Goal: Information Seeking & Learning: Check status

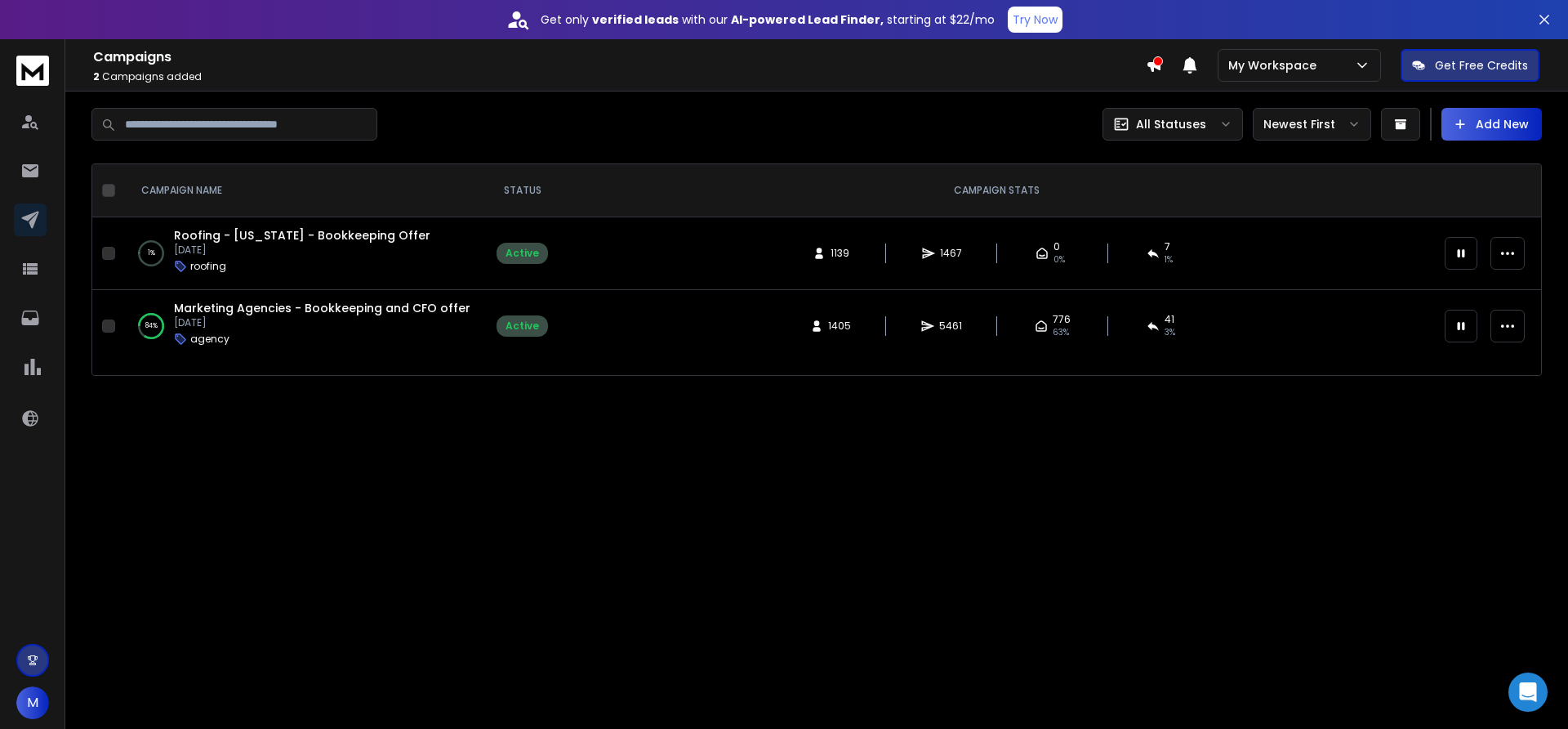
click at [339, 308] on span "Marketing Agencies - Bookkeeping and CFO offer" at bounding box center [321, 307] width 296 height 16
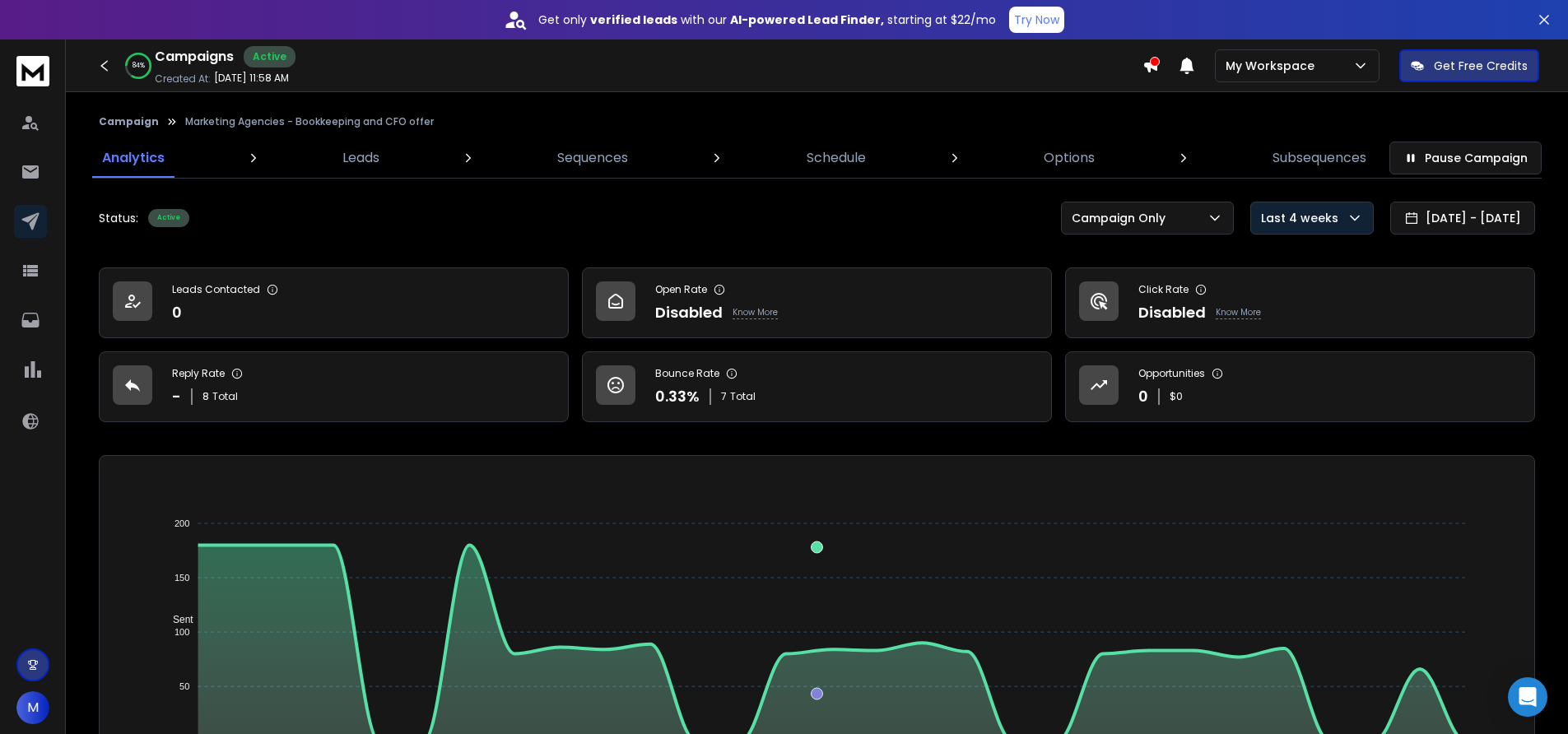
click at [1250, 206] on button "Last 4 weeks" at bounding box center [1312, 218] width 124 height 33
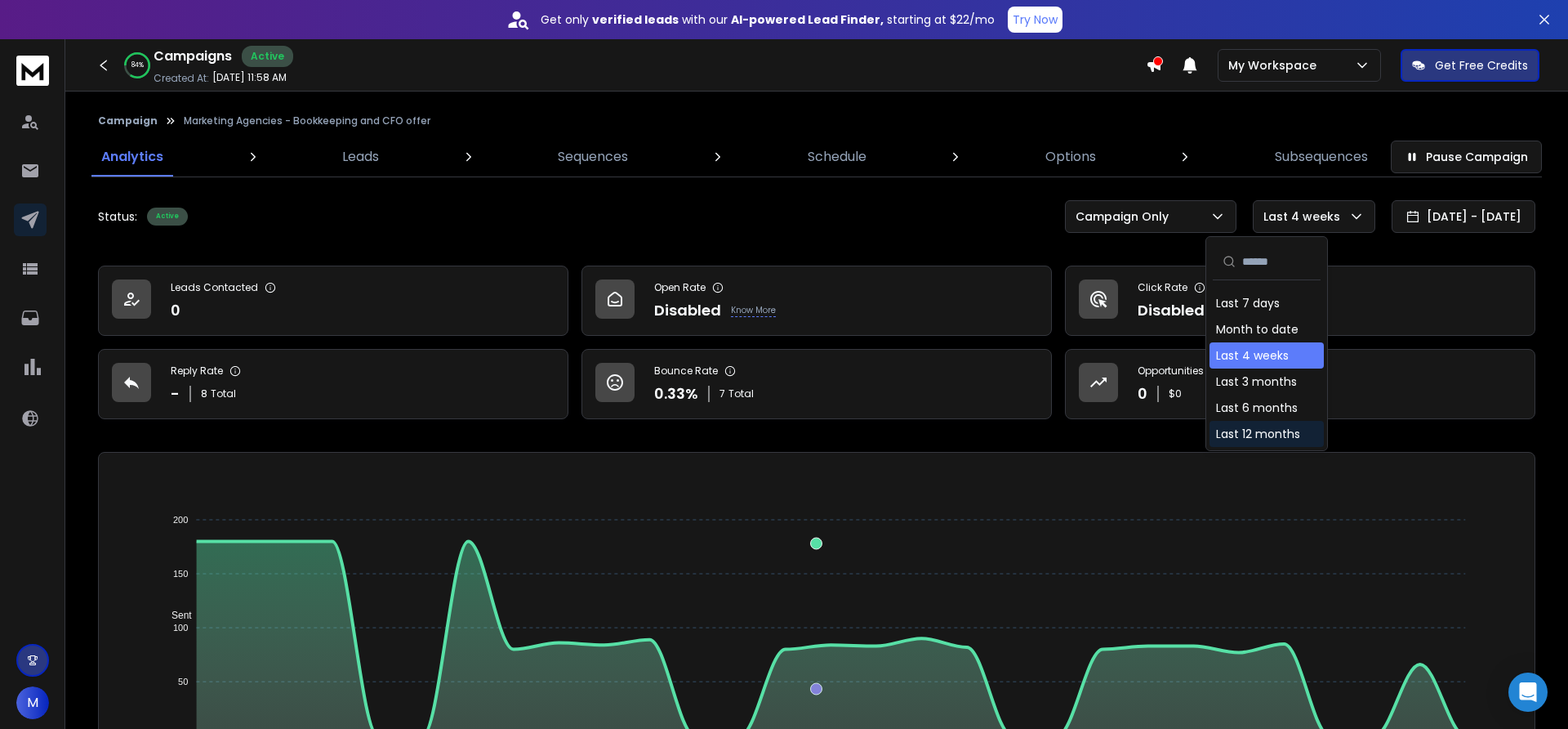
click at [1227, 433] on div "Last 12 months" at bounding box center [1257, 434] width 84 height 16
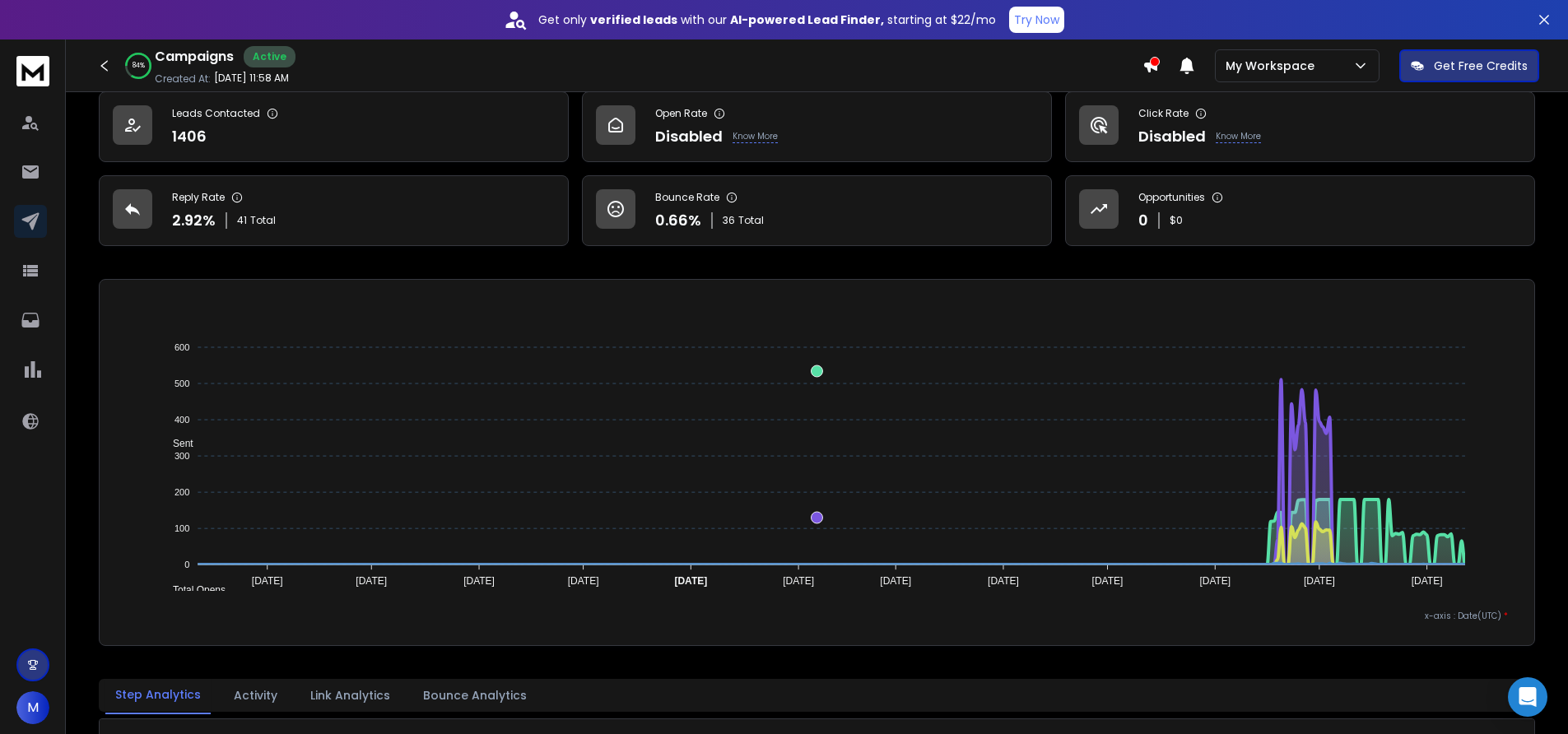
scroll to position [41, 0]
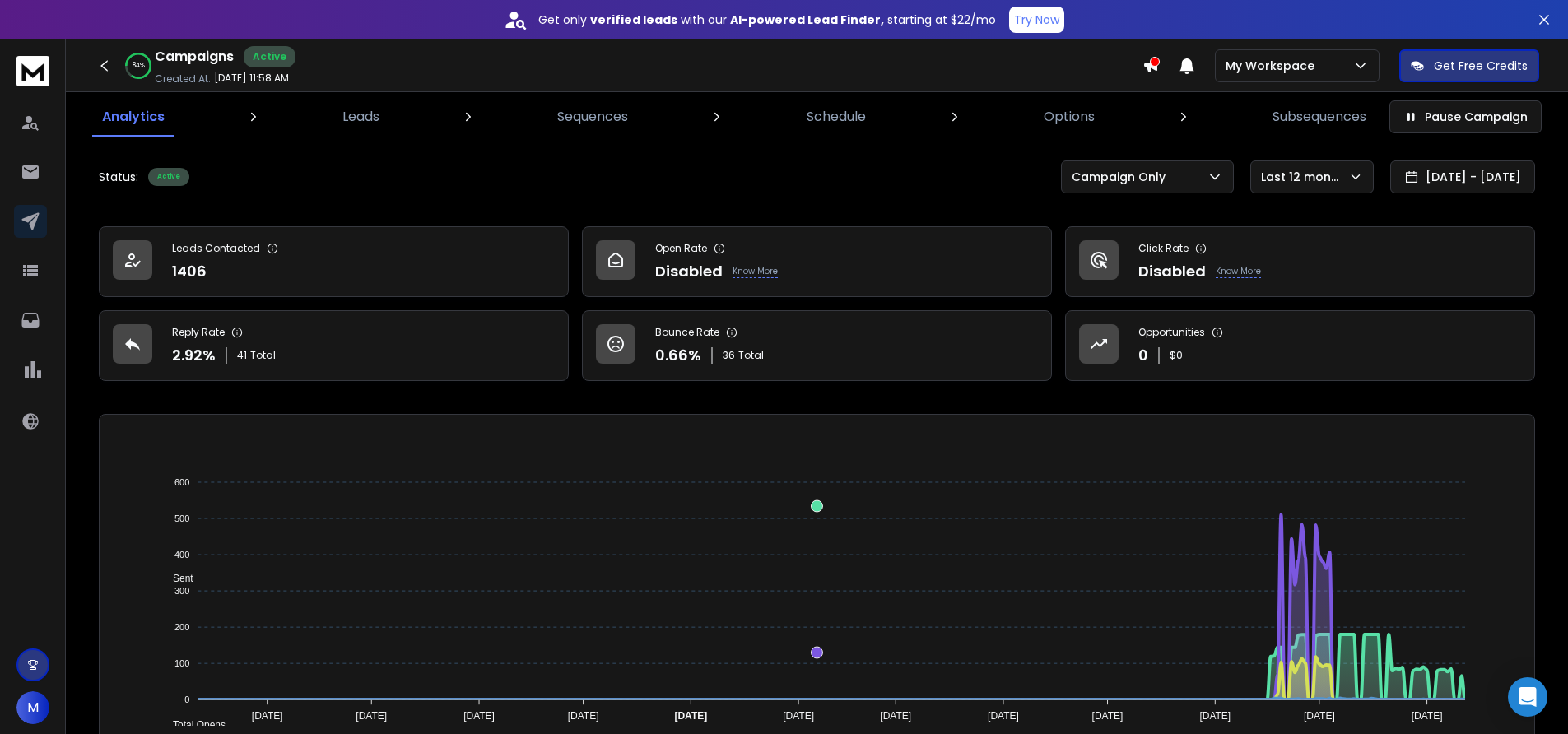
click at [770, 352] on link "Bounce Rate 0.66 % 36 Total" at bounding box center [817, 345] width 470 height 70
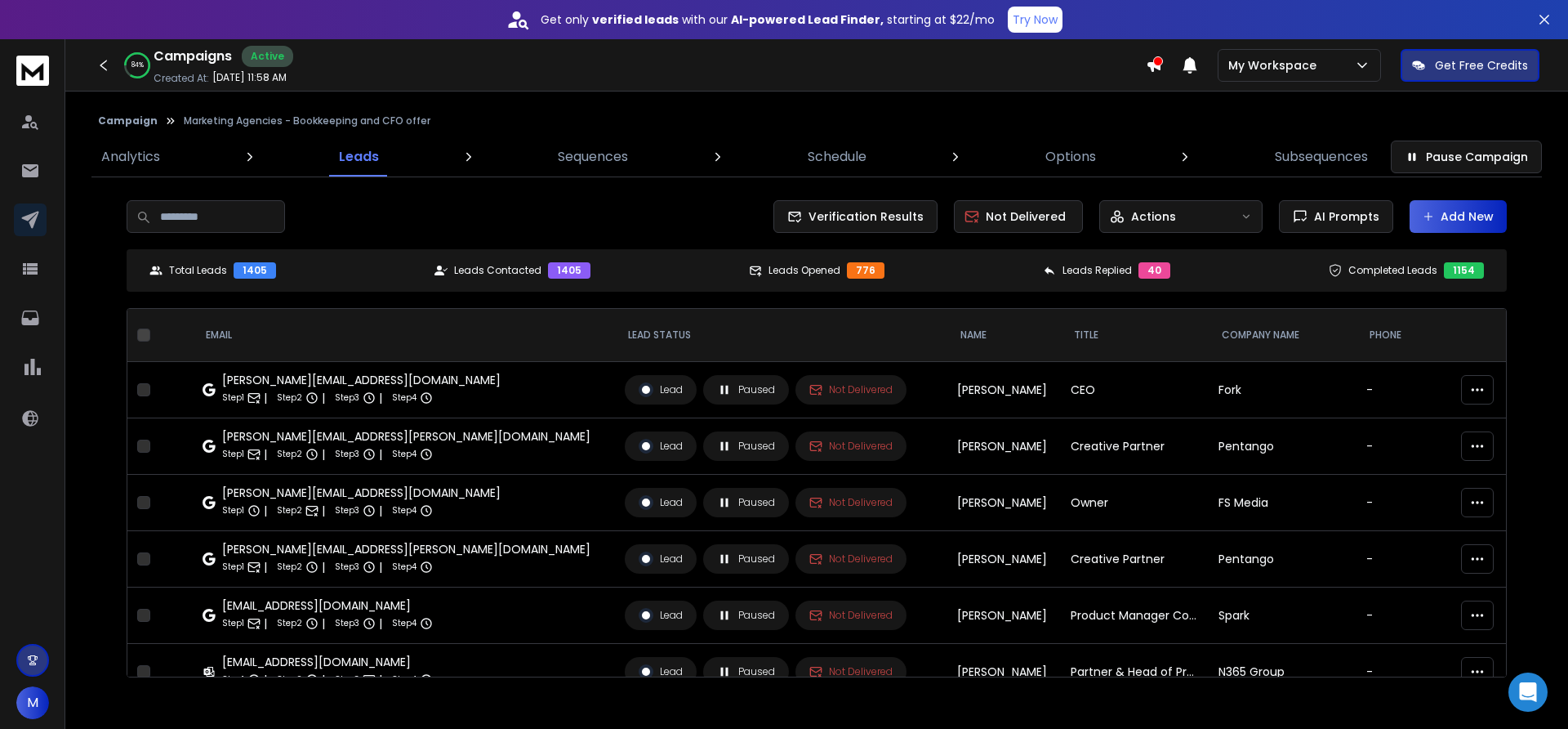
click at [115, 54] on div "84 % Campaigns Active Created At: [DATE] 11:58 AM" at bounding box center [193, 65] width 200 height 39
click at [102, 67] on icon at bounding box center [104, 65] width 15 height 15
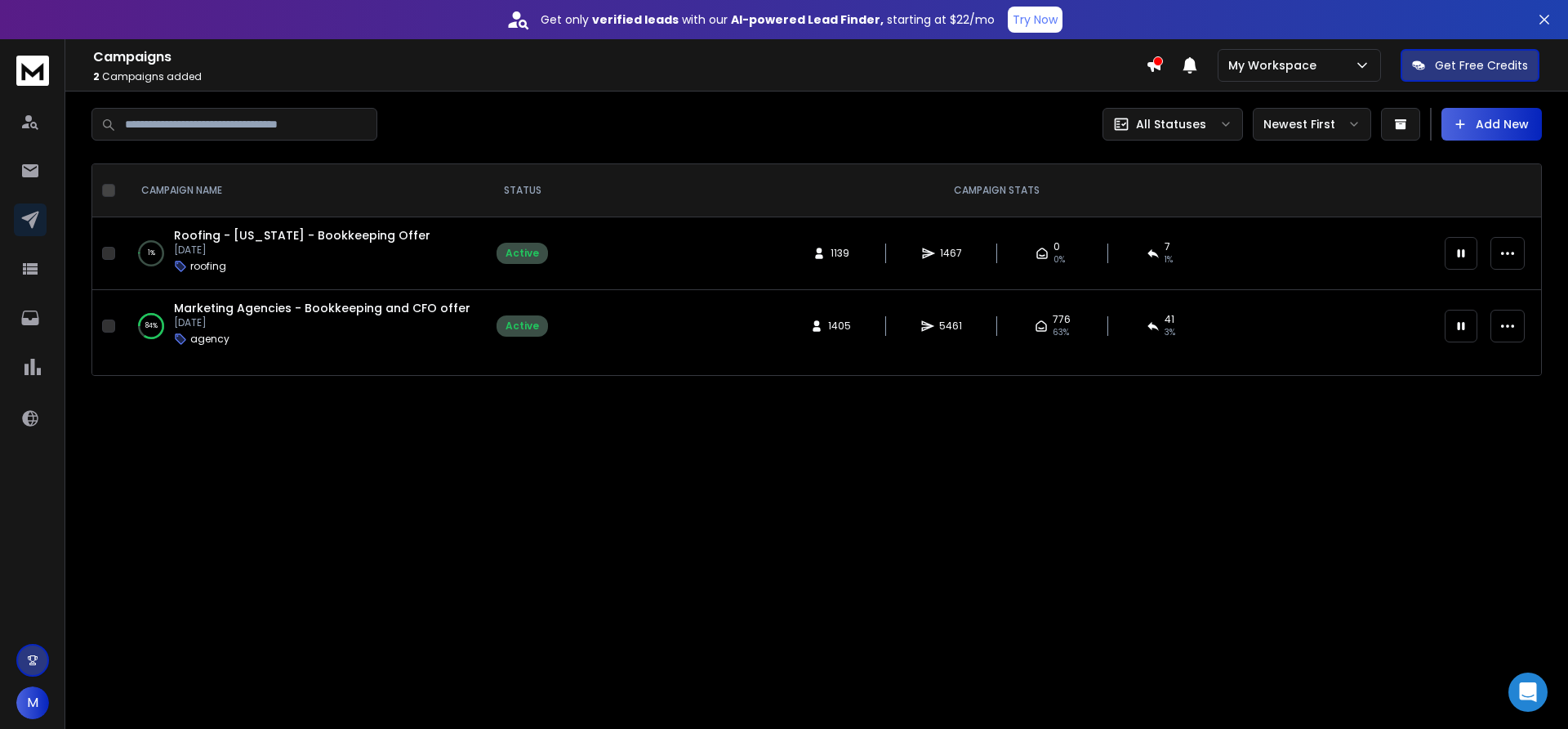
click at [228, 237] on span "Roofing - [US_STATE] - Bookkeeping Offer" at bounding box center [301, 235] width 256 height 16
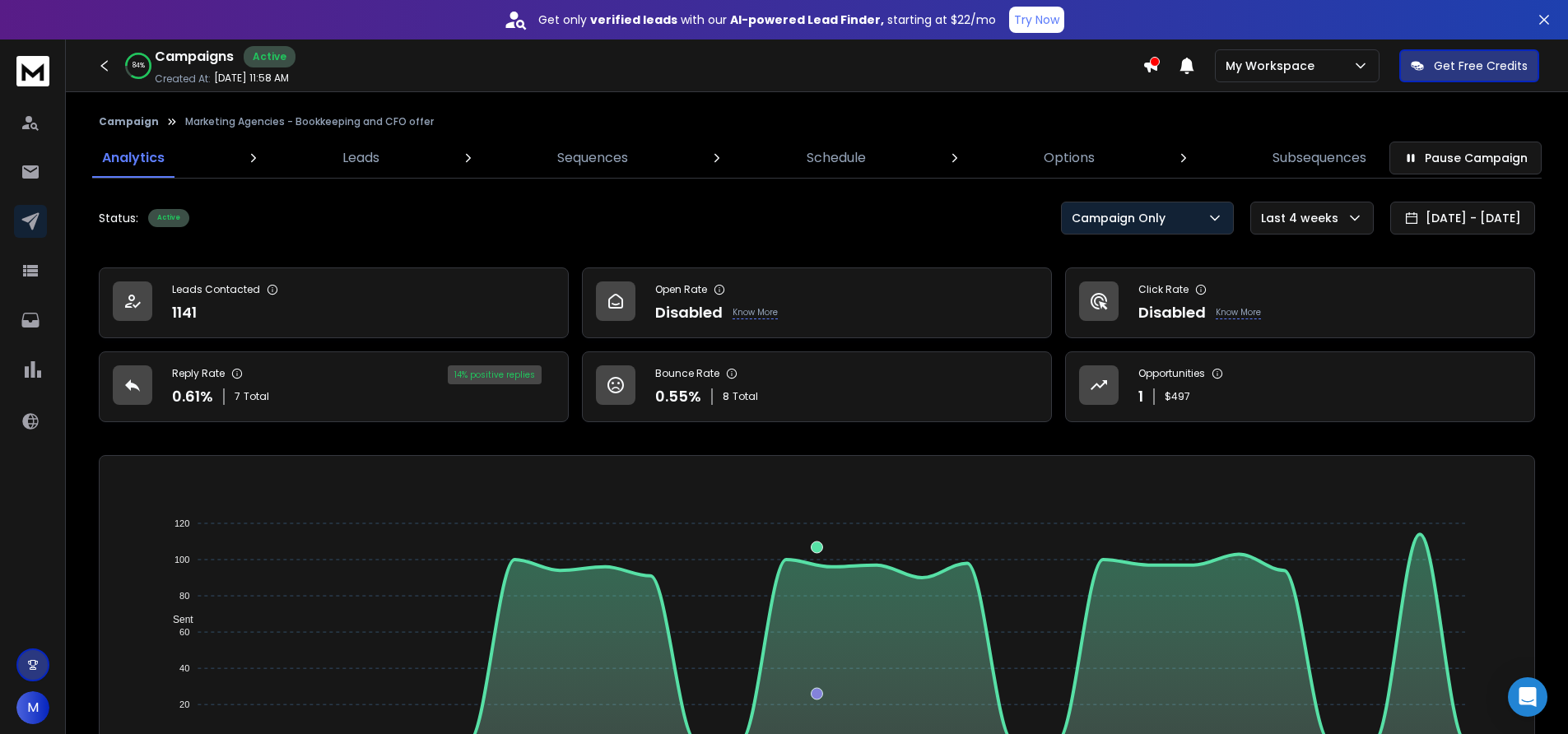
click at [1136, 218] on div "Campaign Only" at bounding box center [1147, 217] width 151 height 17
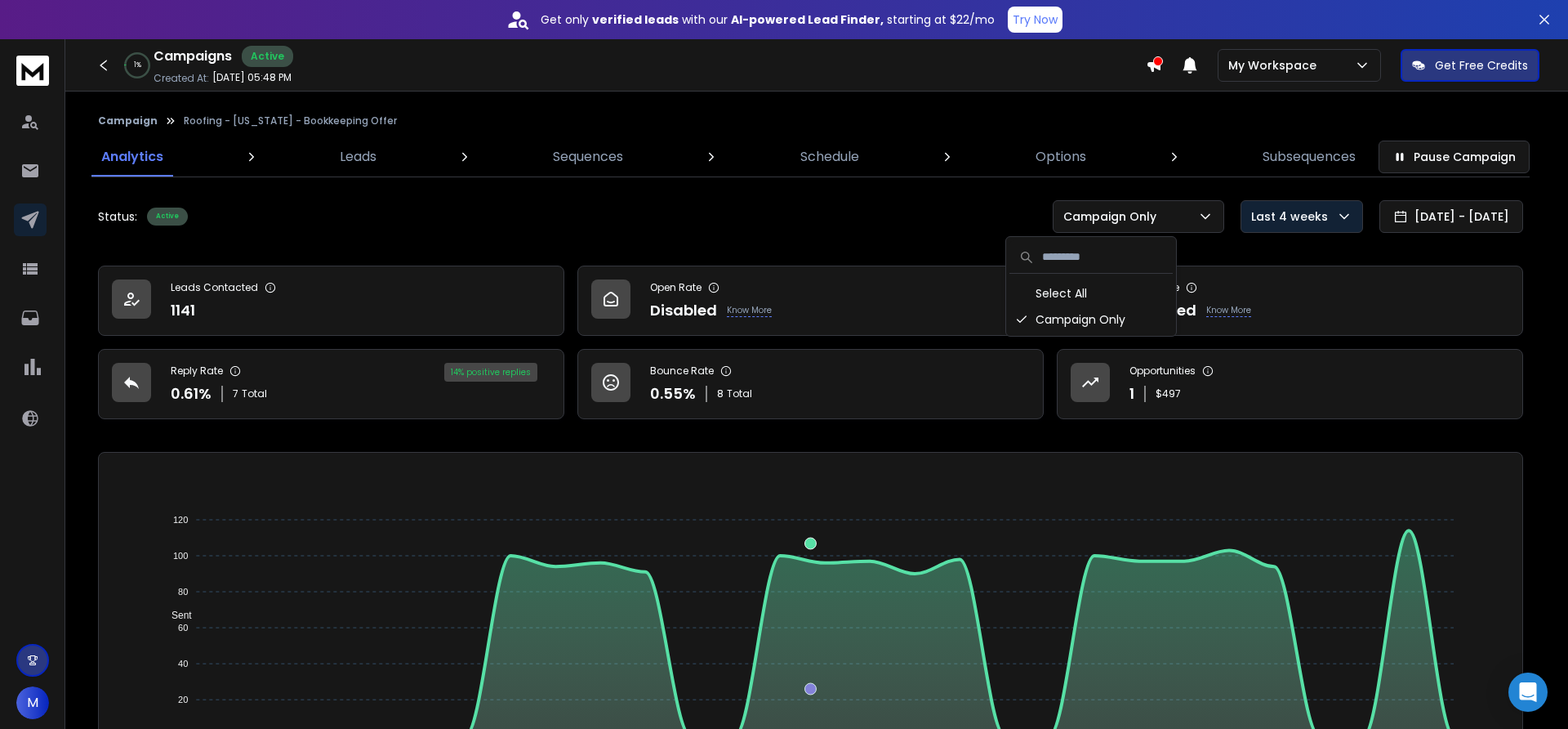
click at [1251, 221] on p "Last 4 weeks" at bounding box center [1293, 216] width 83 height 16
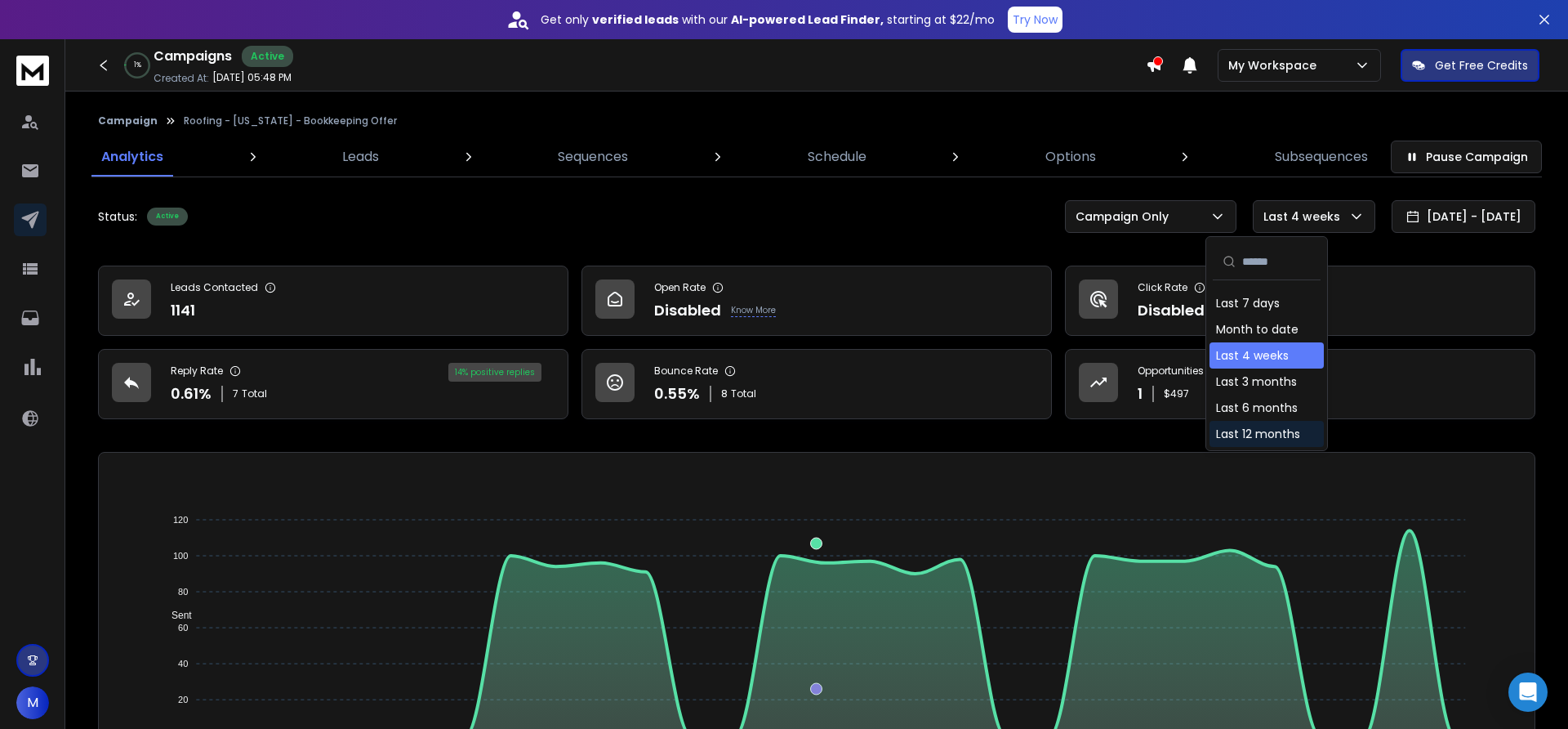
click at [1236, 427] on div "Last 12 months" at bounding box center [1257, 434] width 84 height 16
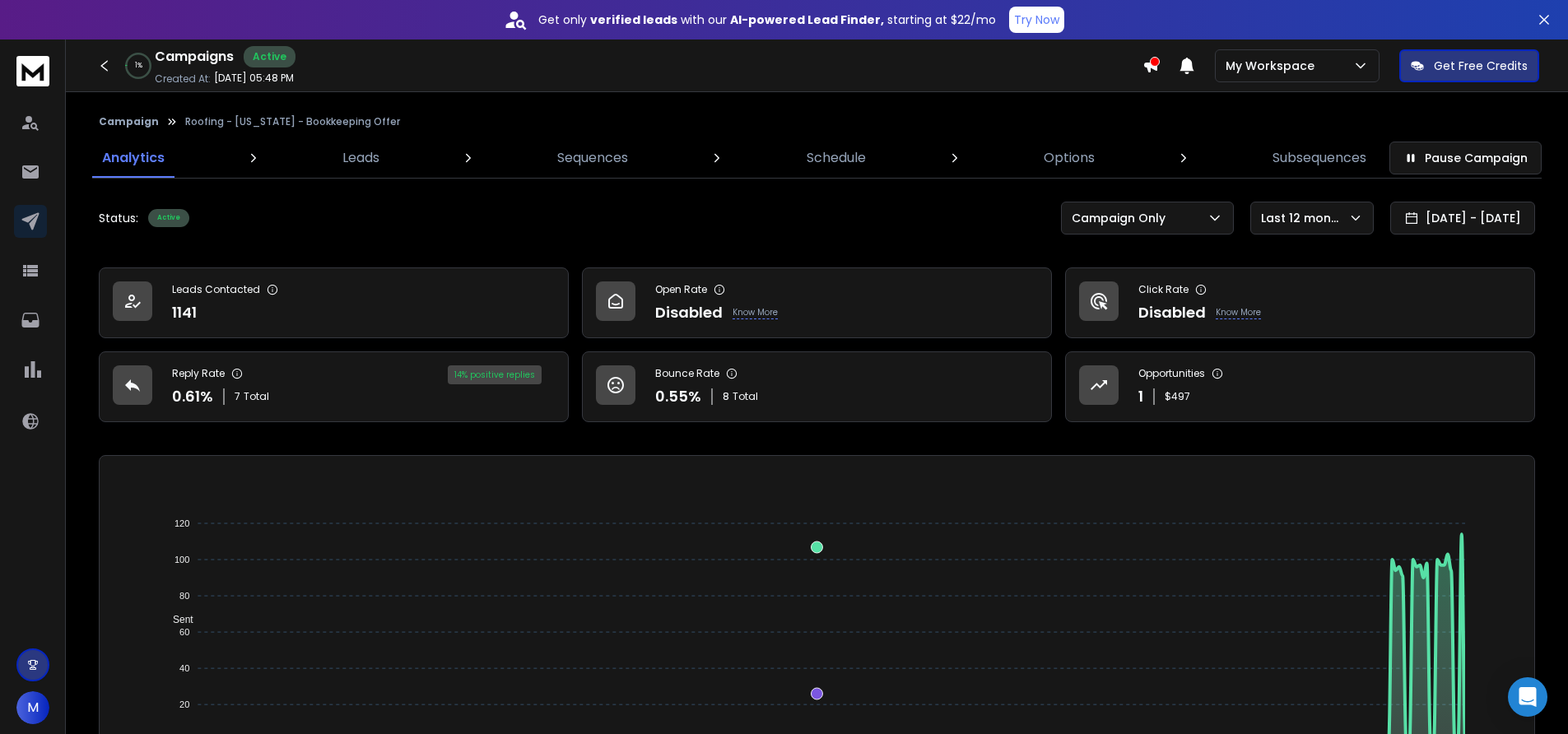
click at [671, 386] on p "0.55 %" at bounding box center [678, 397] width 46 height 23
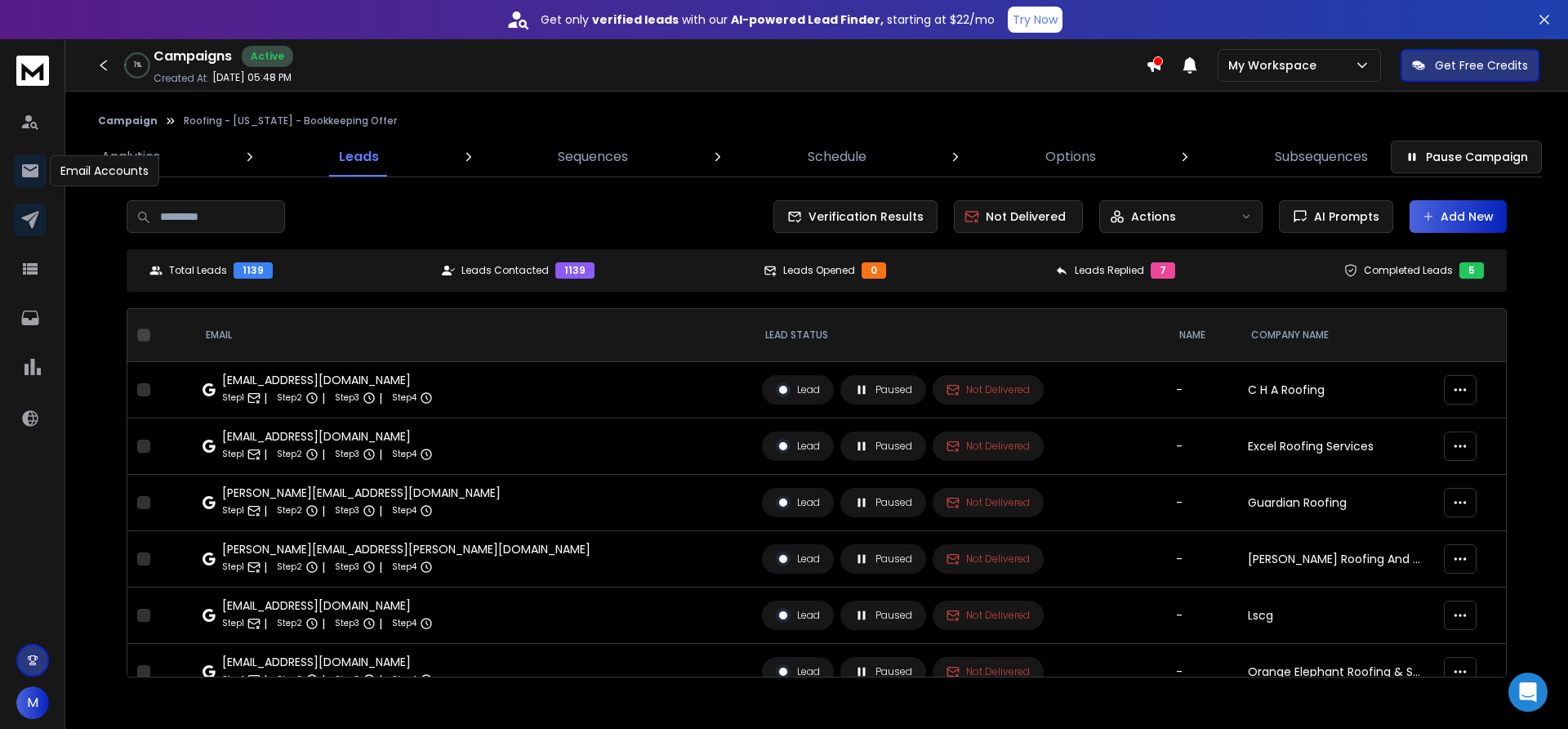
click at [28, 176] on icon at bounding box center [30, 170] width 16 height 13
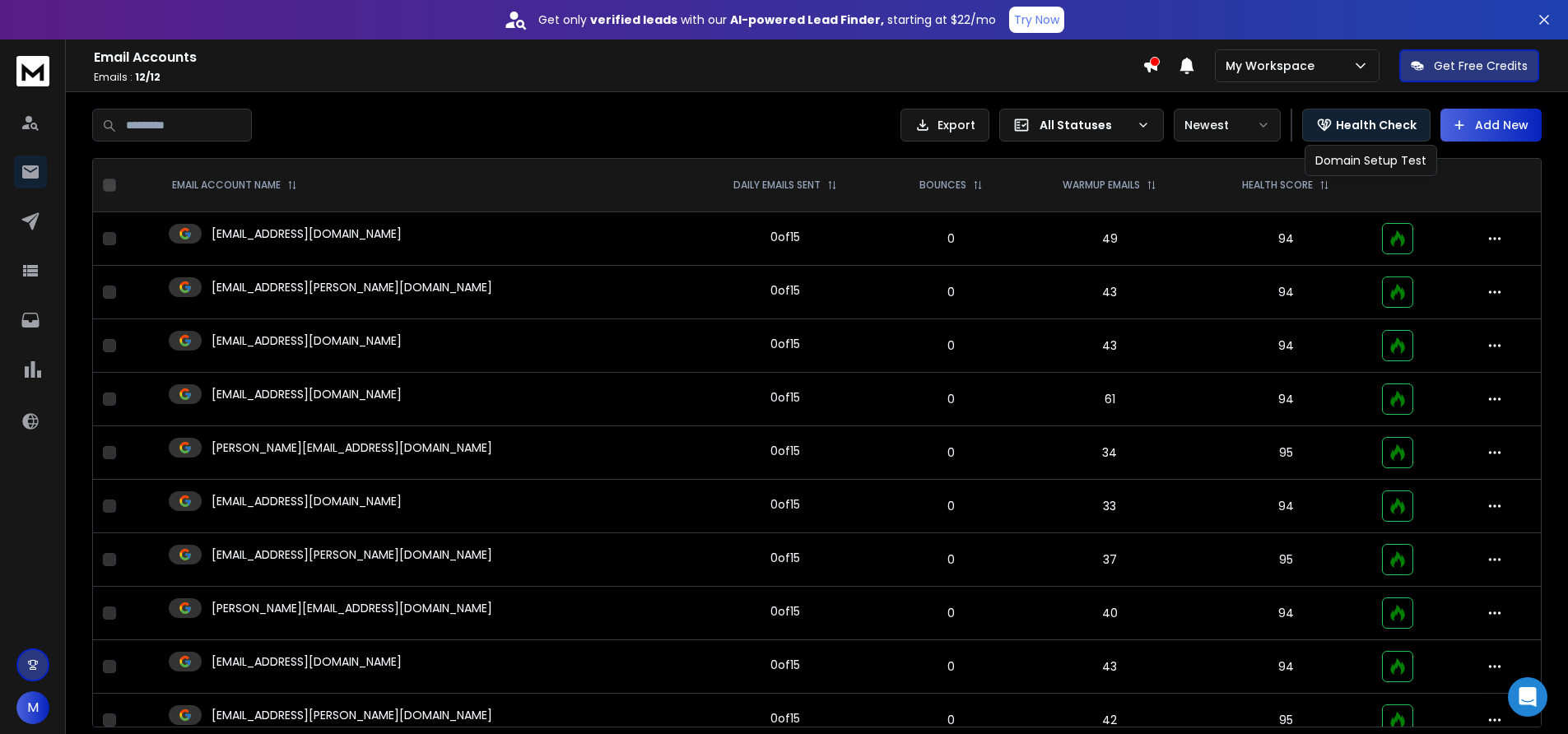
click at [1326, 123] on icon at bounding box center [1324, 125] width 14 height 12
click at [30, 322] on icon at bounding box center [30, 319] width 17 height 15
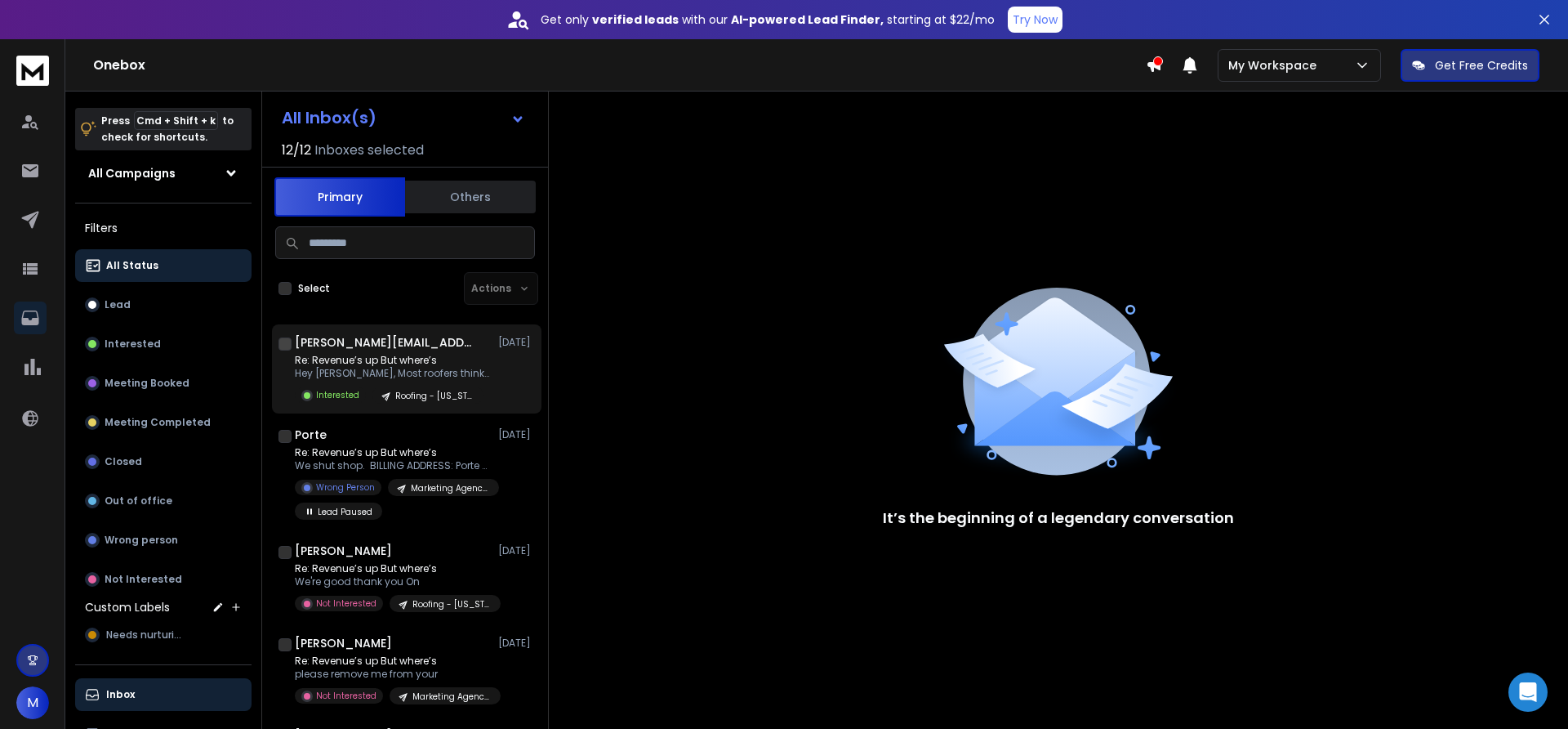
click at [370, 349] on h1 "[PERSON_NAME][EMAIL_ADDRESS][DOMAIN_NAME]" at bounding box center [384, 342] width 180 height 16
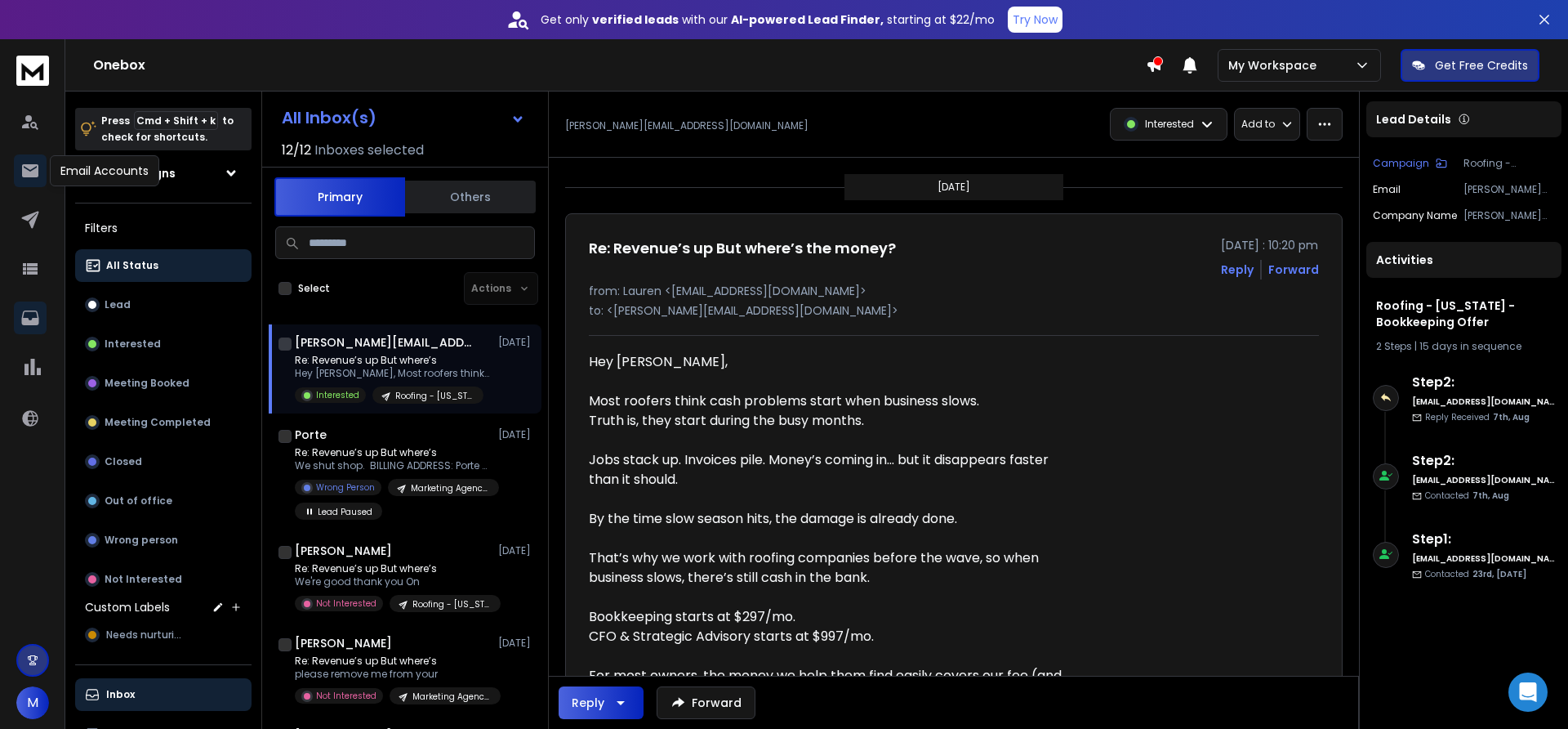
click at [30, 171] on icon at bounding box center [30, 170] width 16 height 13
